Goal: Task Accomplishment & Management: Manage account settings

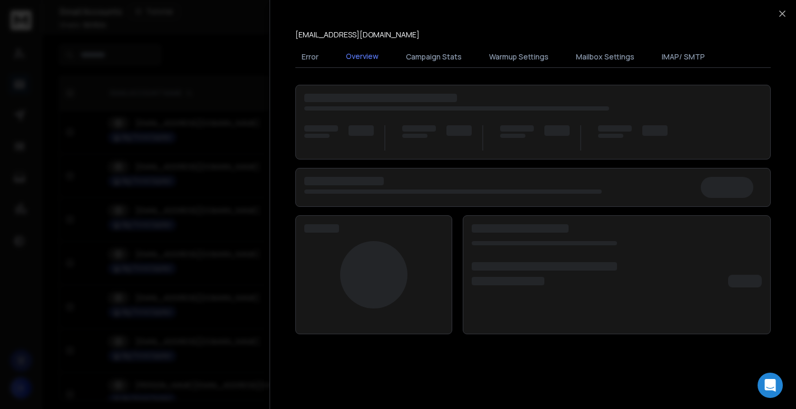
click at [234, 77] on div at bounding box center [398, 204] width 796 height 409
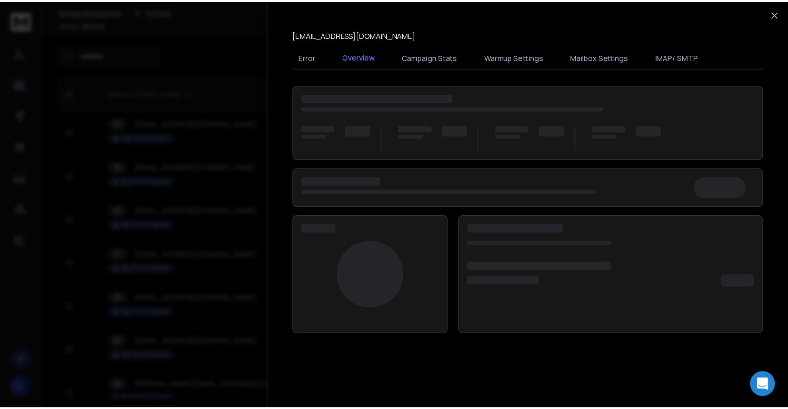
scroll to position [881, 0]
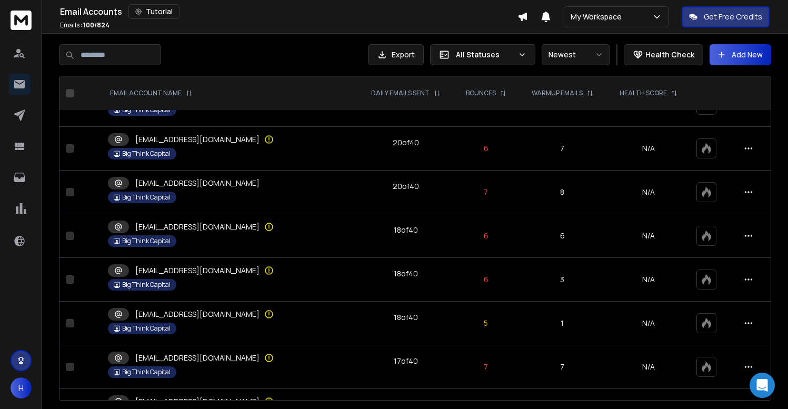
scroll to position [4012, 0]
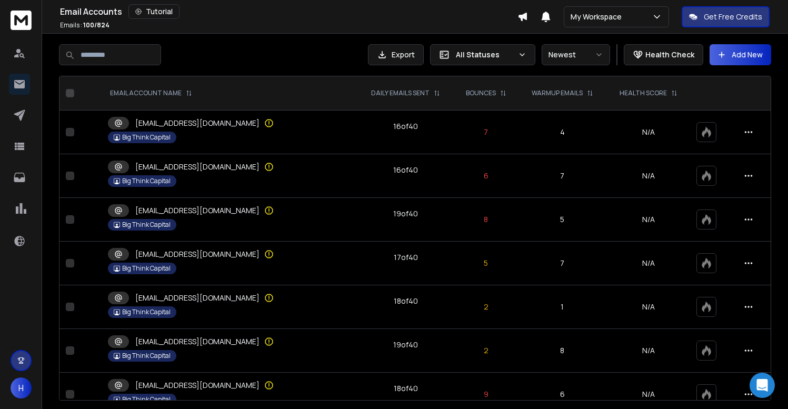
scroll to position [4094, 0]
